Goal: Task Accomplishment & Management: Manage account settings

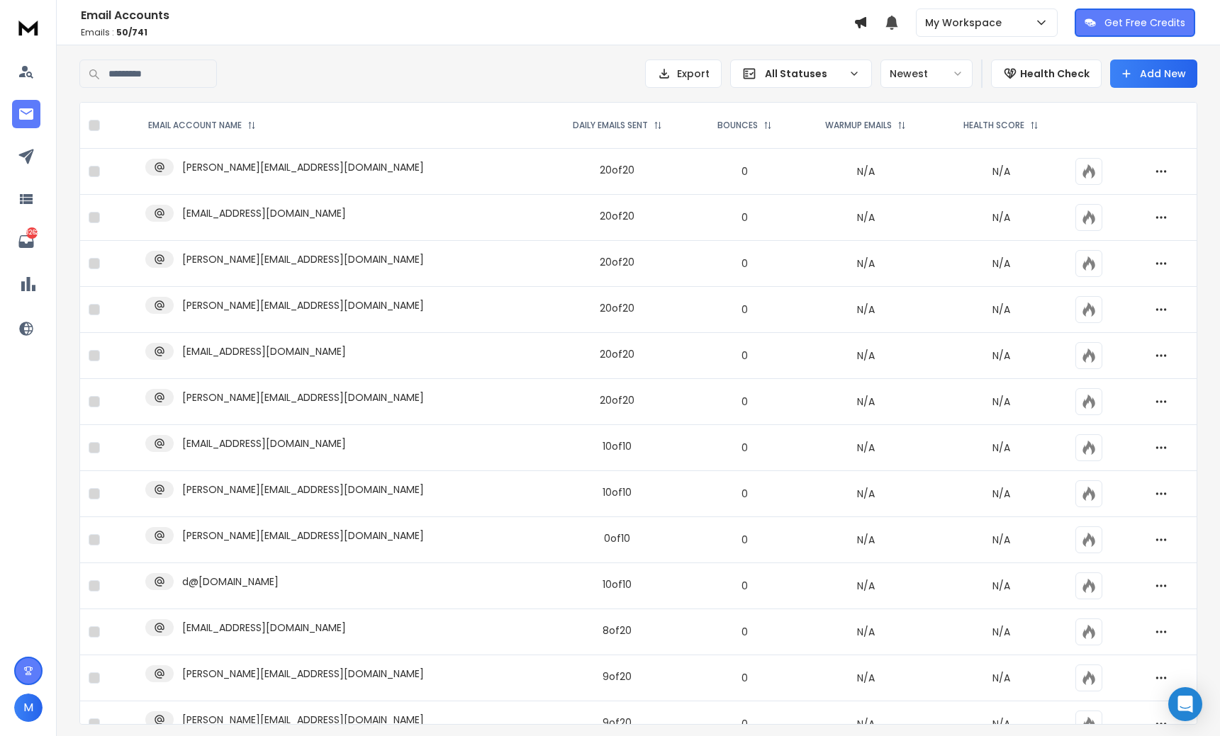
click at [118, 82] on input at bounding box center [147, 74] width 137 height 28
paste input "**********"
type input "**********"
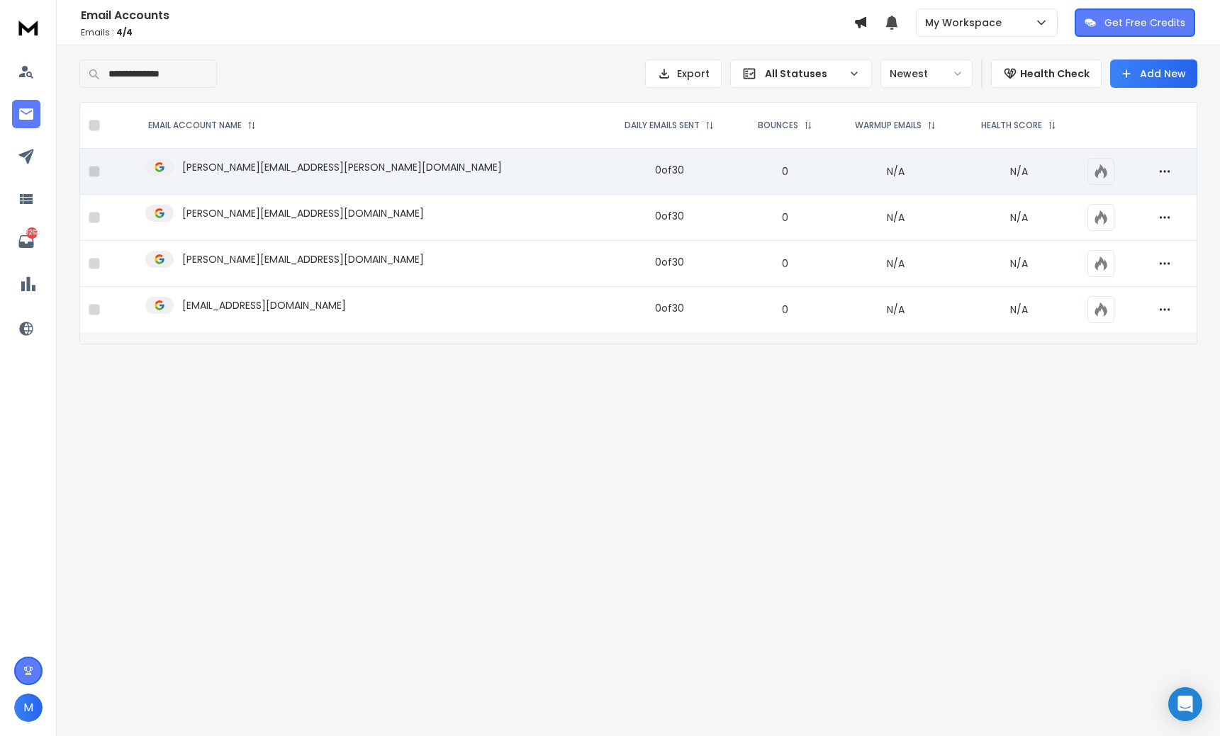
click at [330, 169] on div "[PERSON_NAME][EMAIL_ADDRESS][PERSON_NAME][DOMAIN_NAME]" at bounding box center [368, 167] width 447 height 17
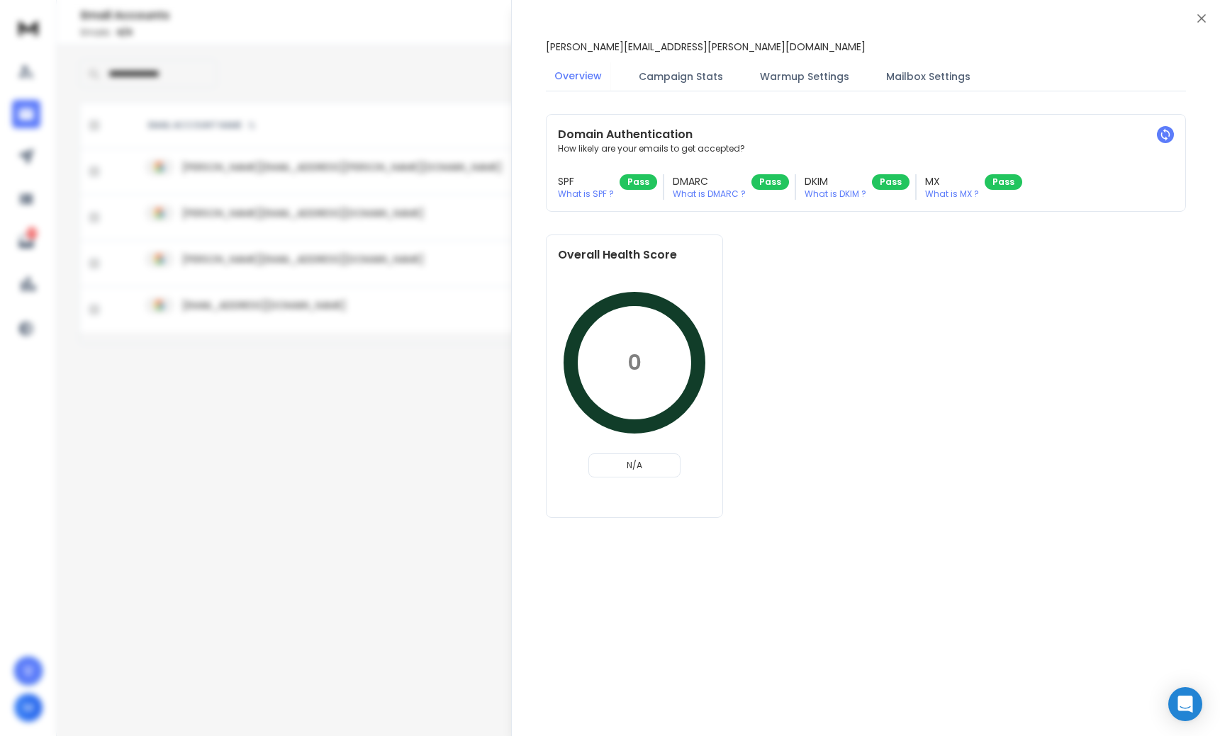
click at [677, 79] on button "Campaign Stats" at bounding box center [680, 76] width 101 height 31
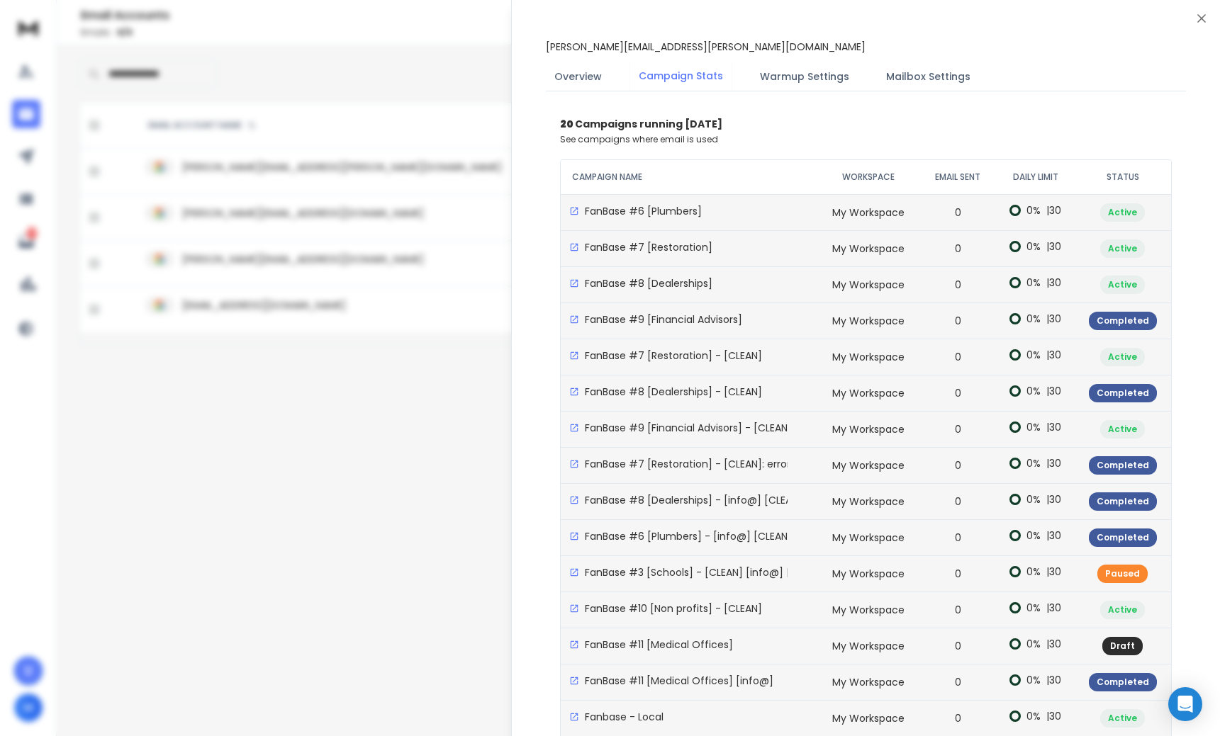
click at [804, 82] on button "Warmup Settings" at bounding box center [804, 76] width 106 height 31
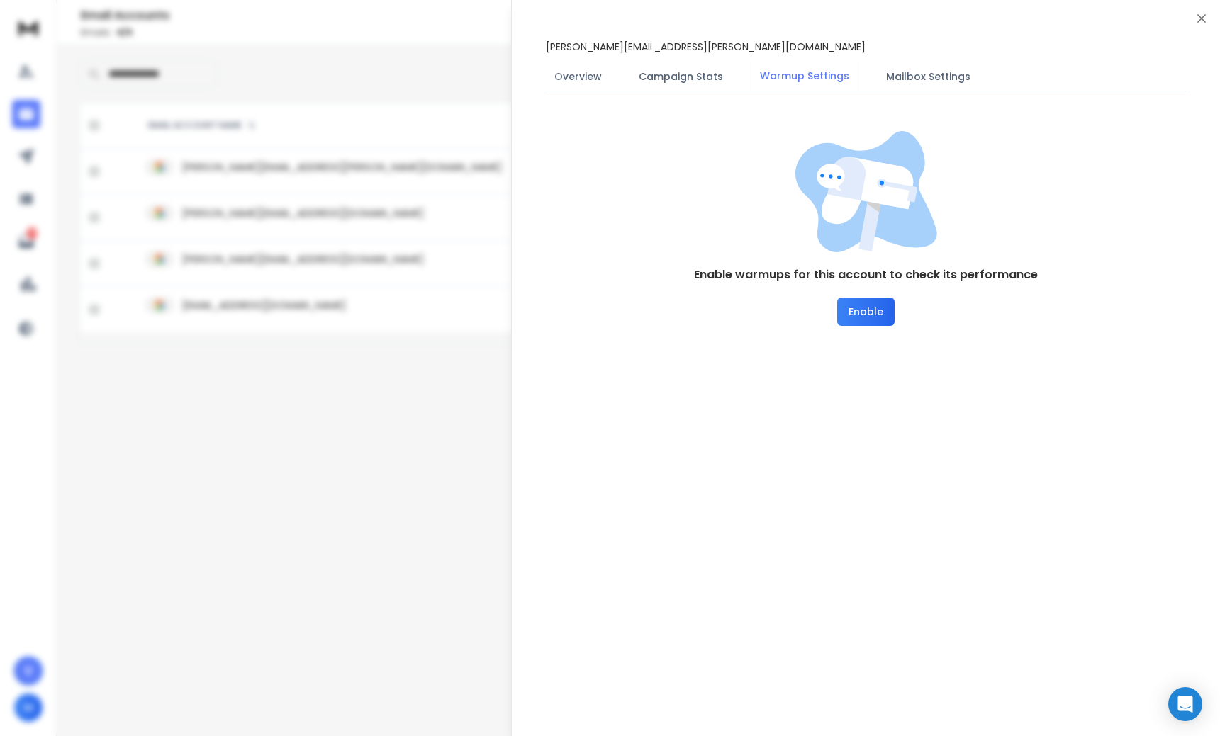
click at [977, 89] on div "Overview Campaign Stats Warmup Settings Mailbox Settings" at bounding box center [866, 76] width 640 height 28
click at [923, 87] on button "Mailbox Settings" at bounding box center [927, 76] width 101 height 31
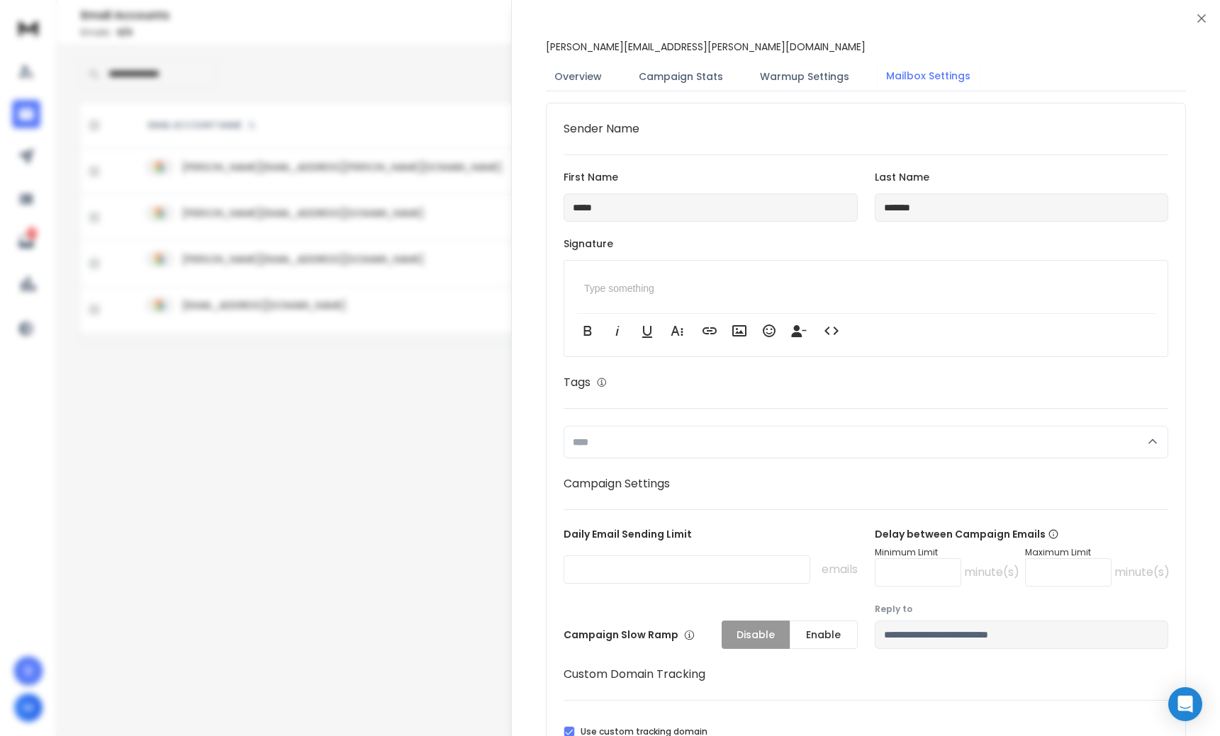
click at [670, 72] on button "Campaign Stats" at bounding box center [680, 76] width 101 height 31
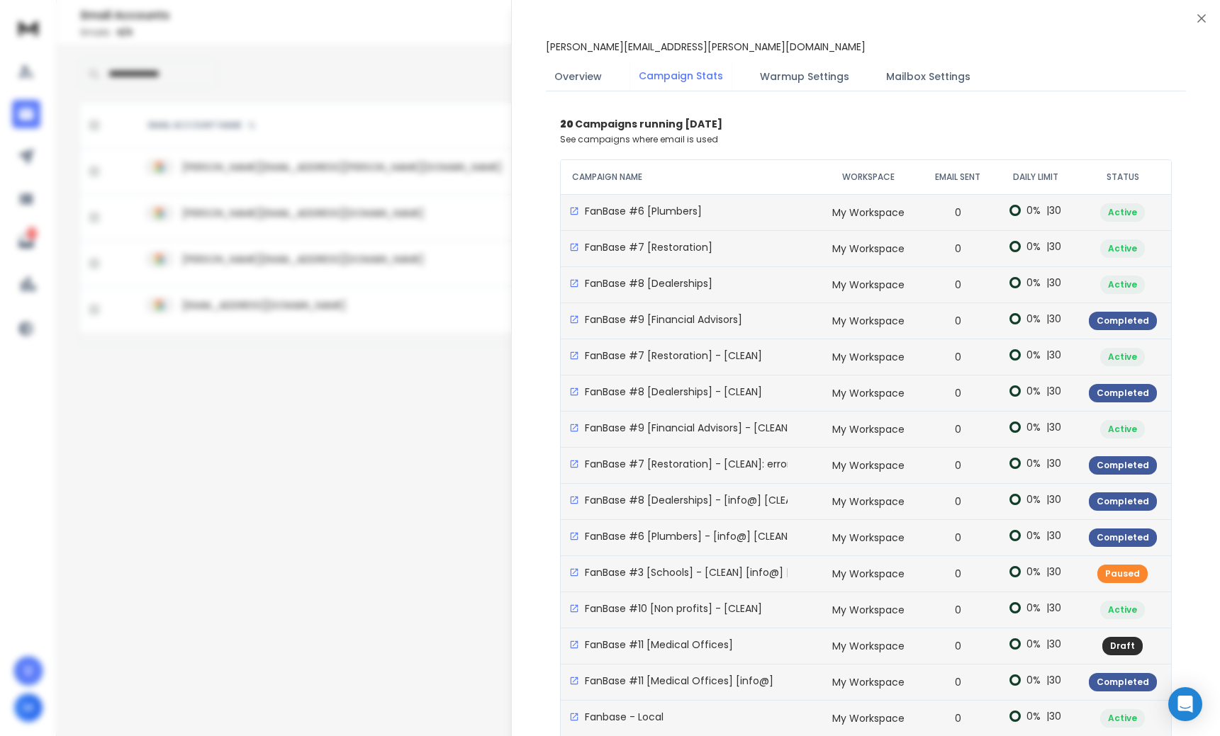
click at [561, 73] on button "Overview" at bounding box center [578, 76] width 64 height 31
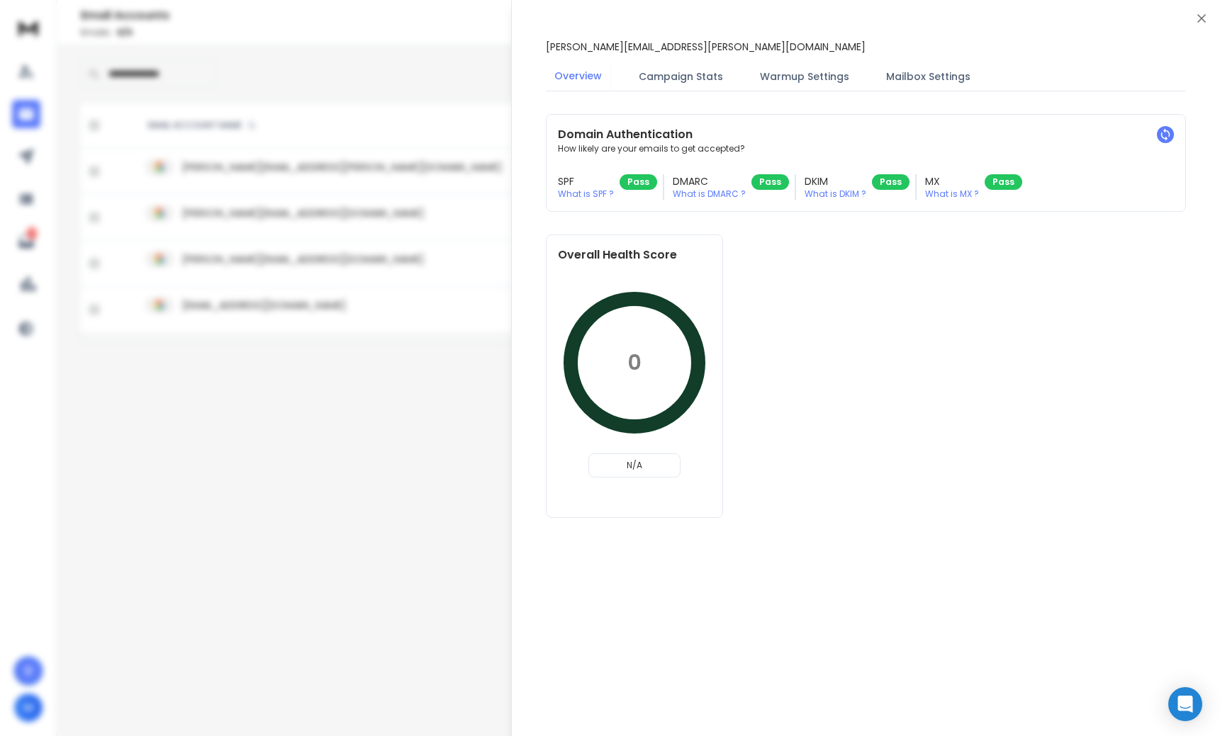
click at [472, 142] on div at bounding box center [610, 368] width 1220 height 736
